Goal: Navigation & Orientation: Find specific page/section

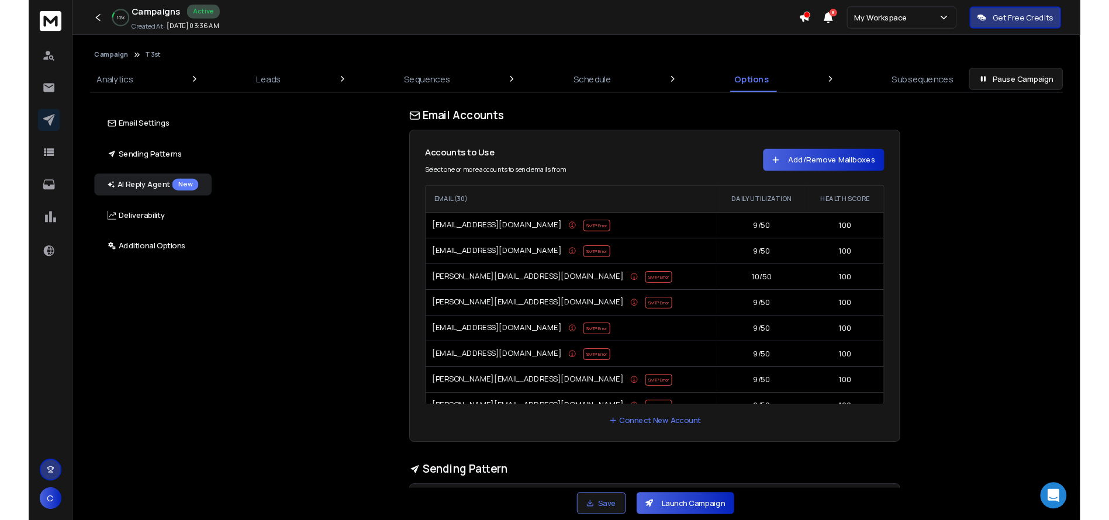
scroll to position [620, 0]
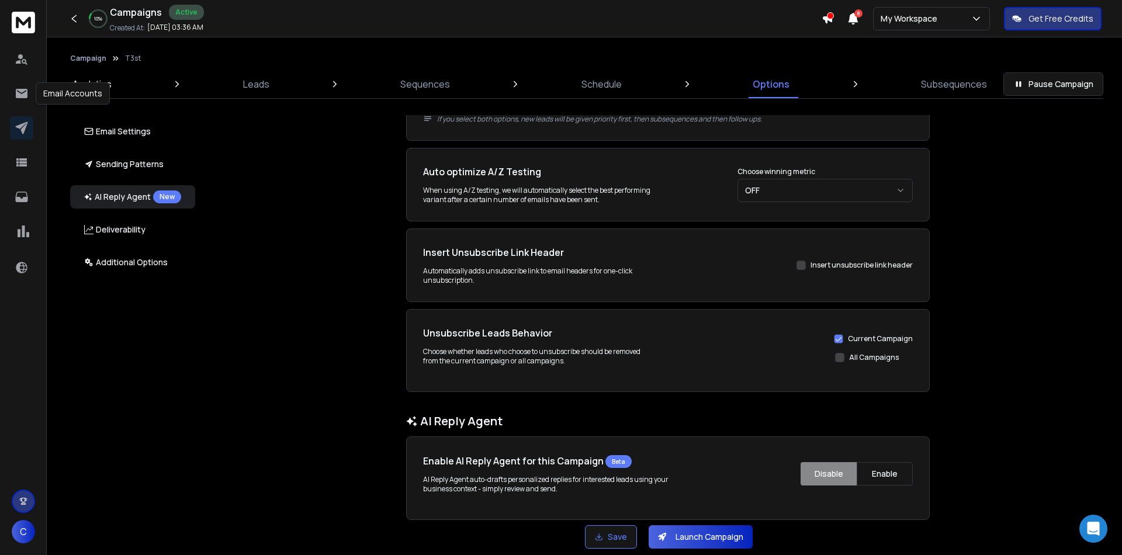
click at [96, 72] on link "Analytics" at bounding box center [91, 84] width 53 height 28
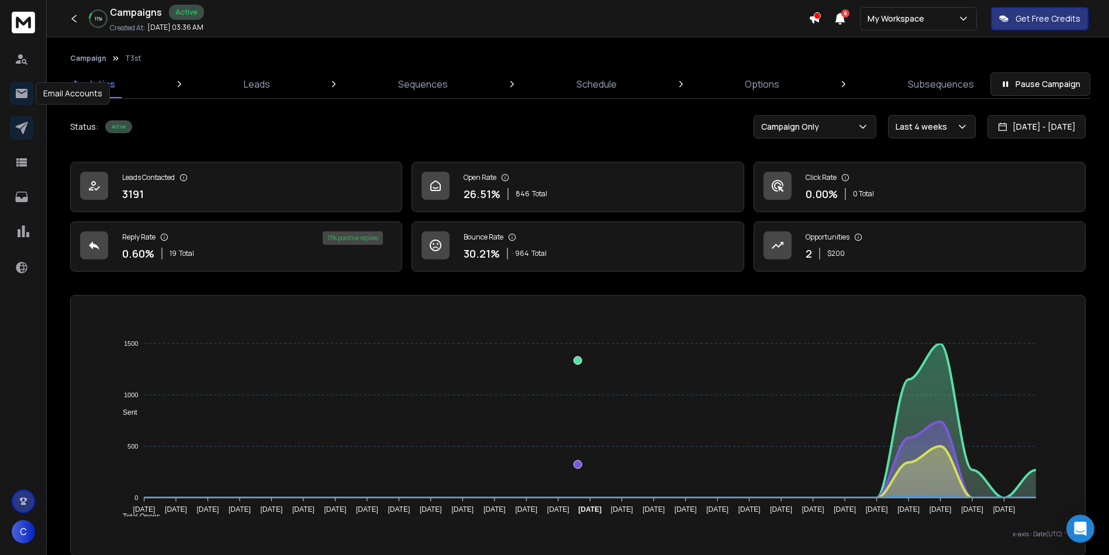
click at [22, 96] on icon at bounding box center [22, 93] width 12 height 9
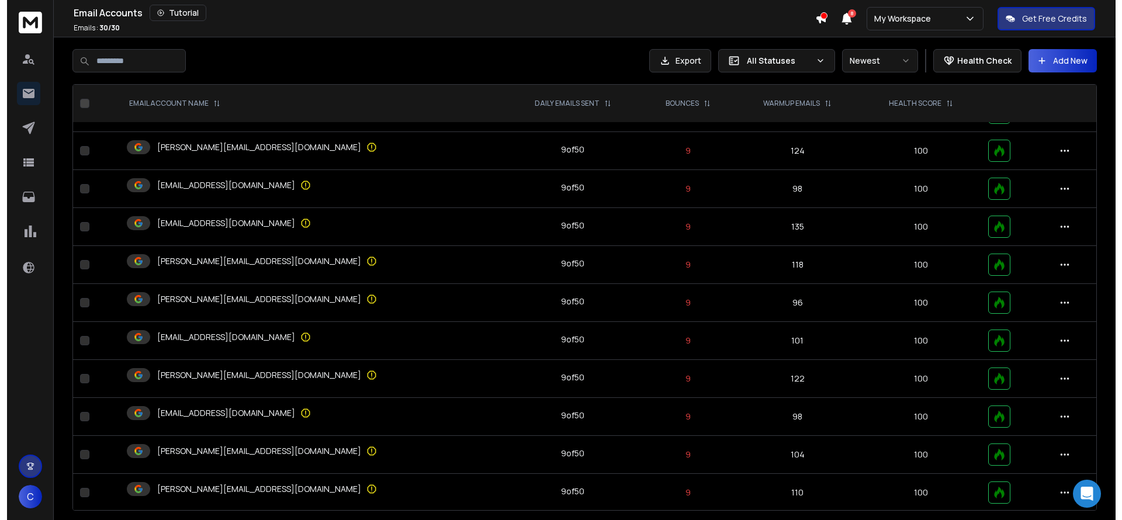
scroll to position [601, 0]
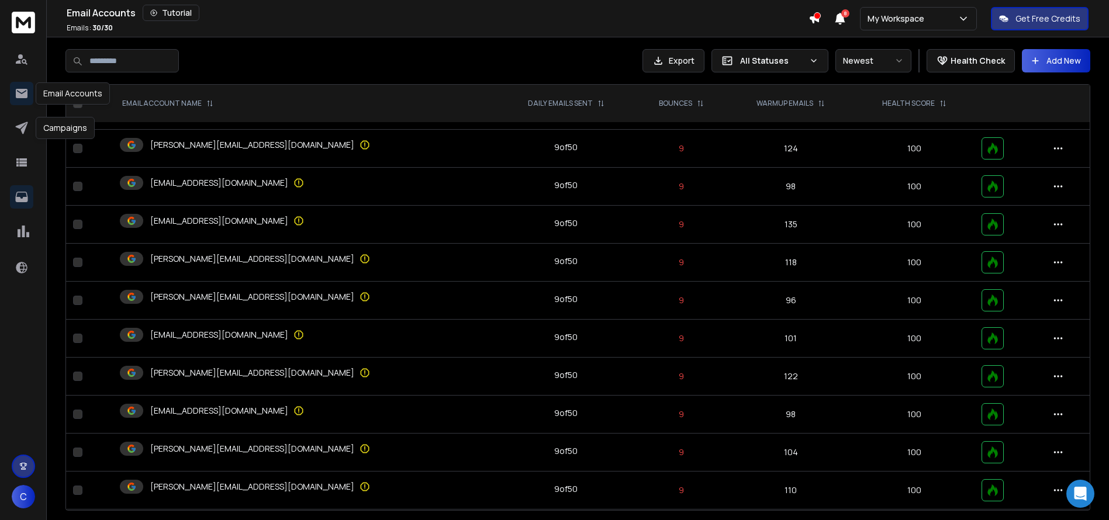
drag, startPoint x: 0, startPoint y: 206, endPoint x: 13, endPoint y: 187, distance: 22.7
click at [0, 204] on div "C" at bounding box center [23, 260] width 47 height 520
click at [28, 126] on icon at bounding box center [22, 128] width 14 height 14
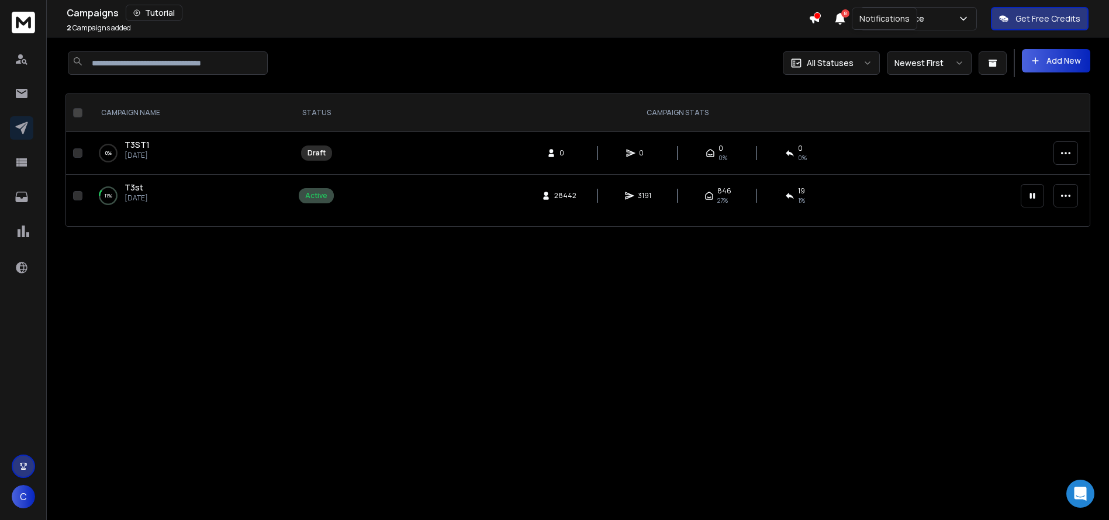
click at [838, 16] on icon at bounding box center [840, 19] width 12 height 12
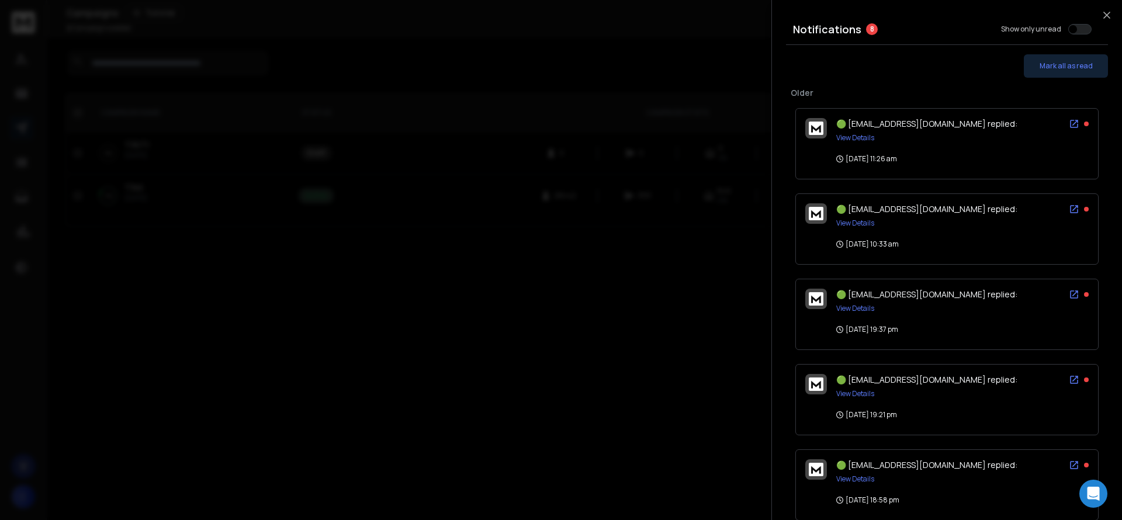
click at [1063, 71] on button "Mark all as read" at bounding box center [1066, 65] width 84 height 23
